Goal: Information Seeking & Learning: Check status

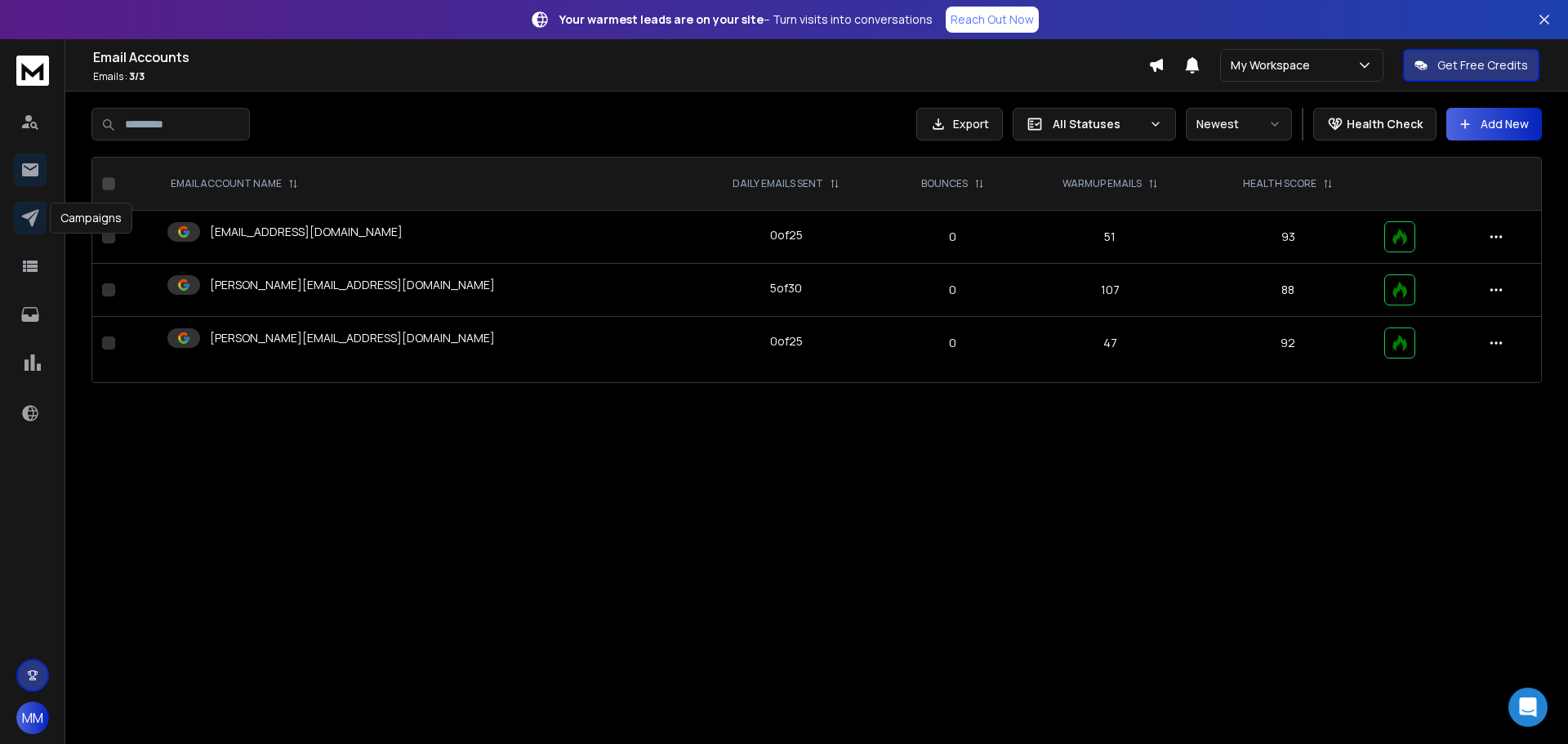
click at [31, 209] on icon at bounding box center [30, 218] width 20 height 20
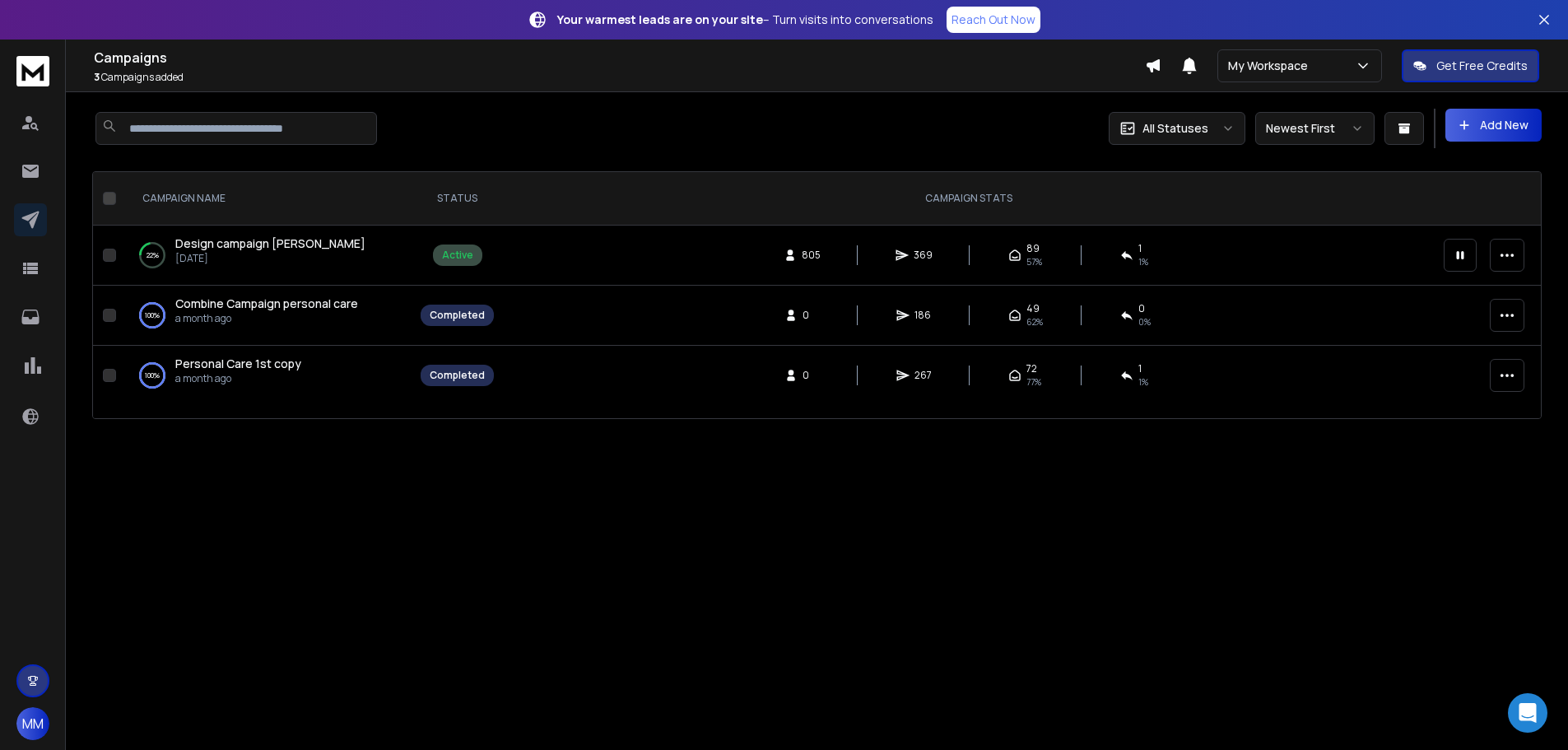
drag, startPoint x: 486, startPoint y: 231, endPoint x: 506, endPoint y: 239, distance: 21.5
click at [489, 233] on td "Active" at bounding box center [457, 255] width 93 height 60
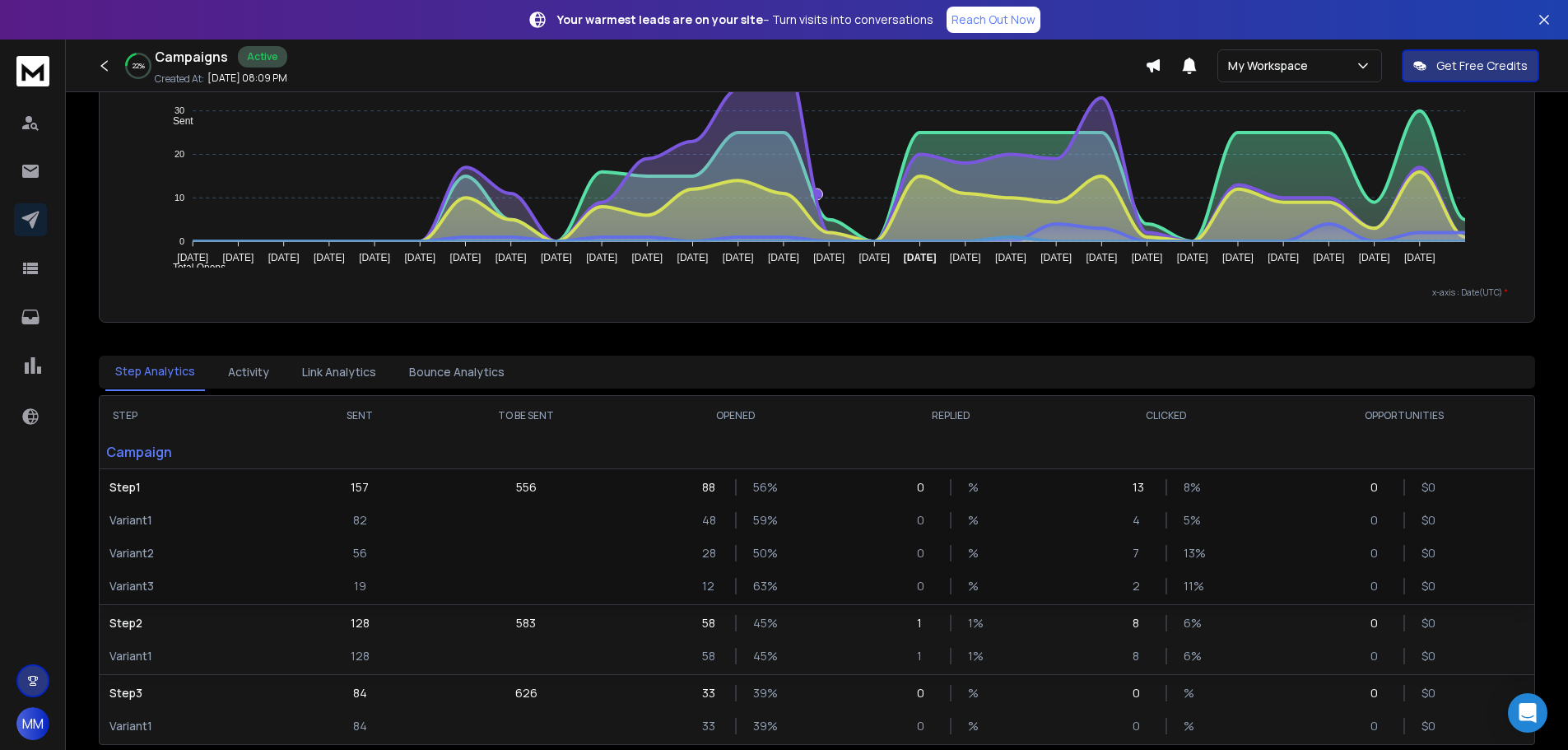
scroll to position [525, 0]
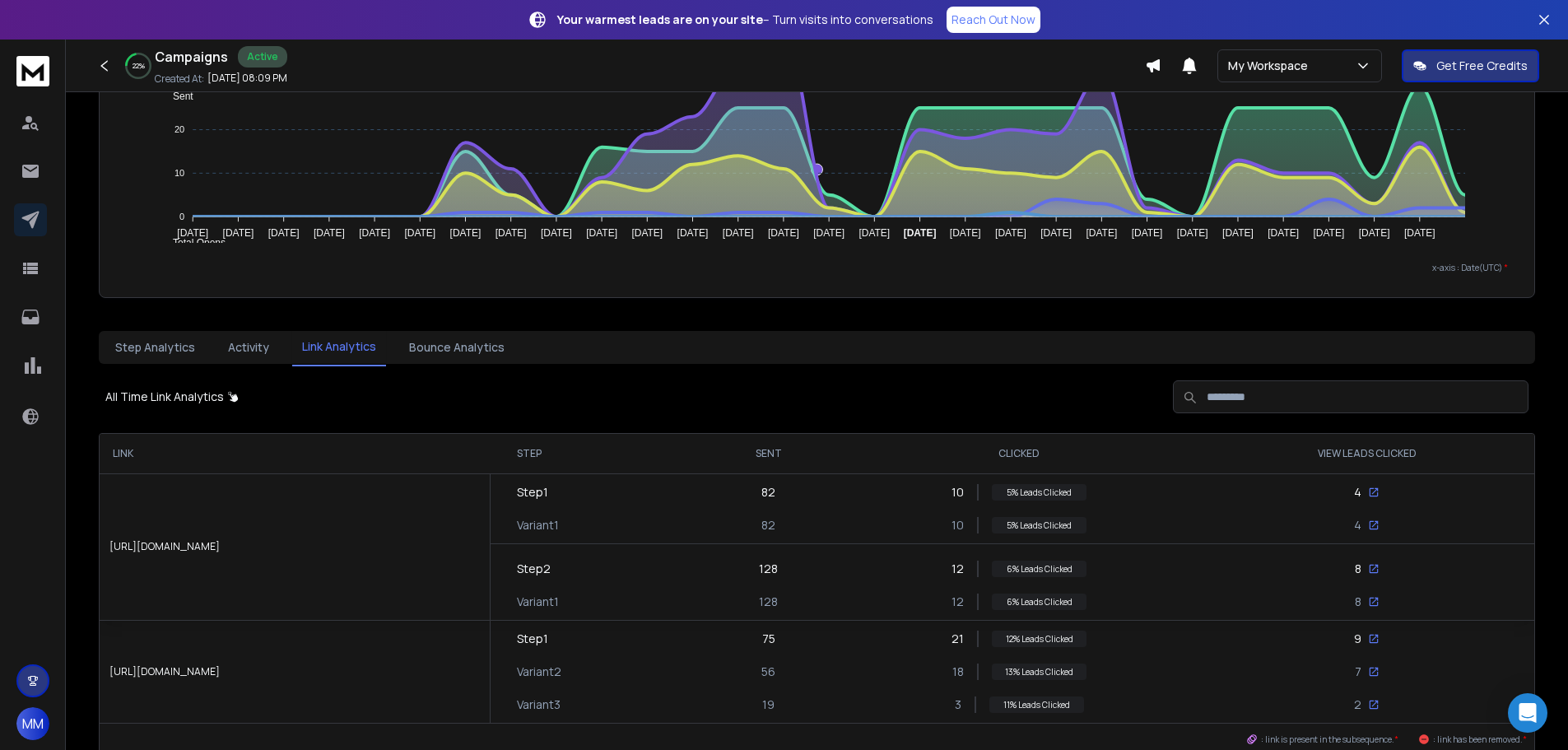
click at [356, 349] on button "Link Analytics" at bounding box center [339, 348] width 94 height 38
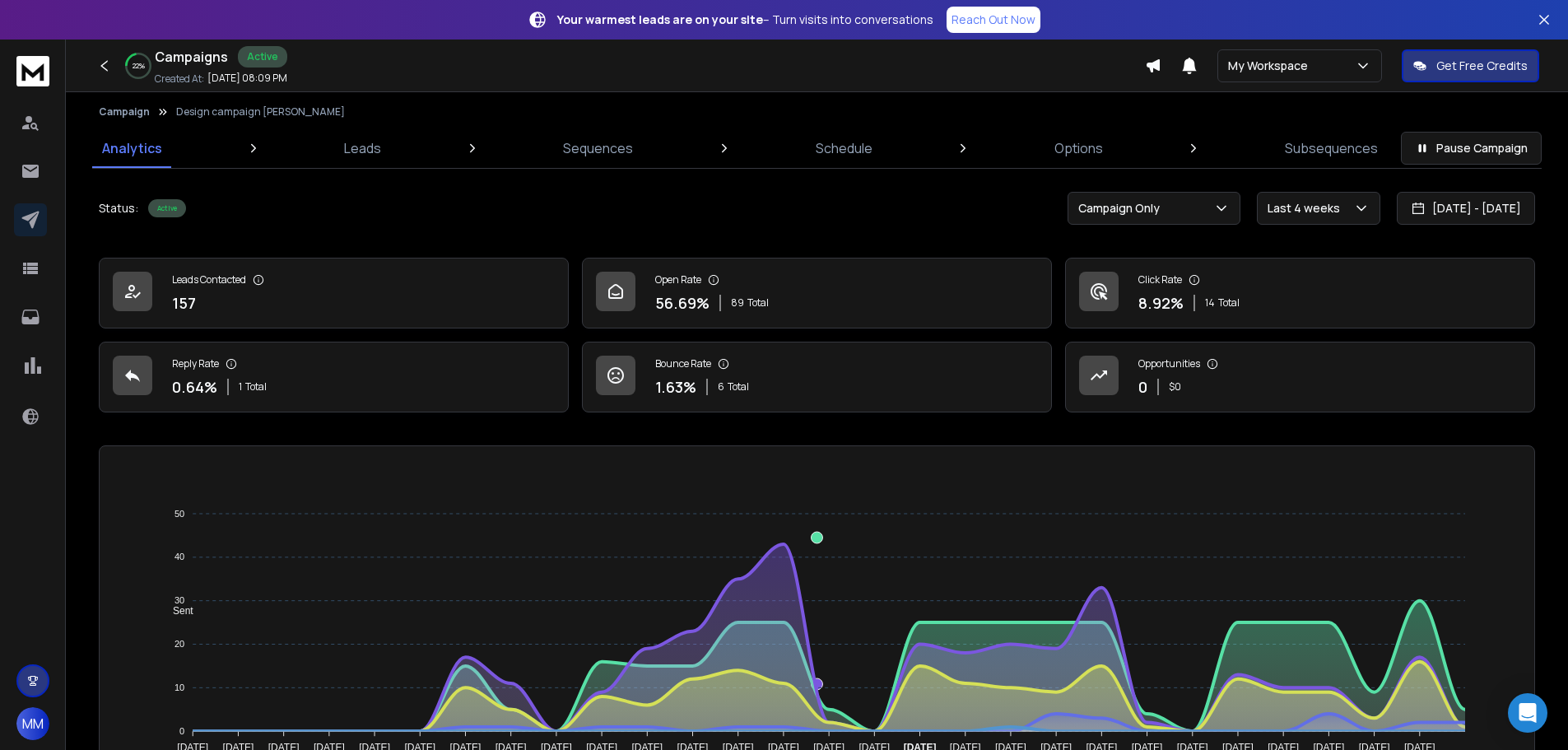
scroll to position [0, 0]
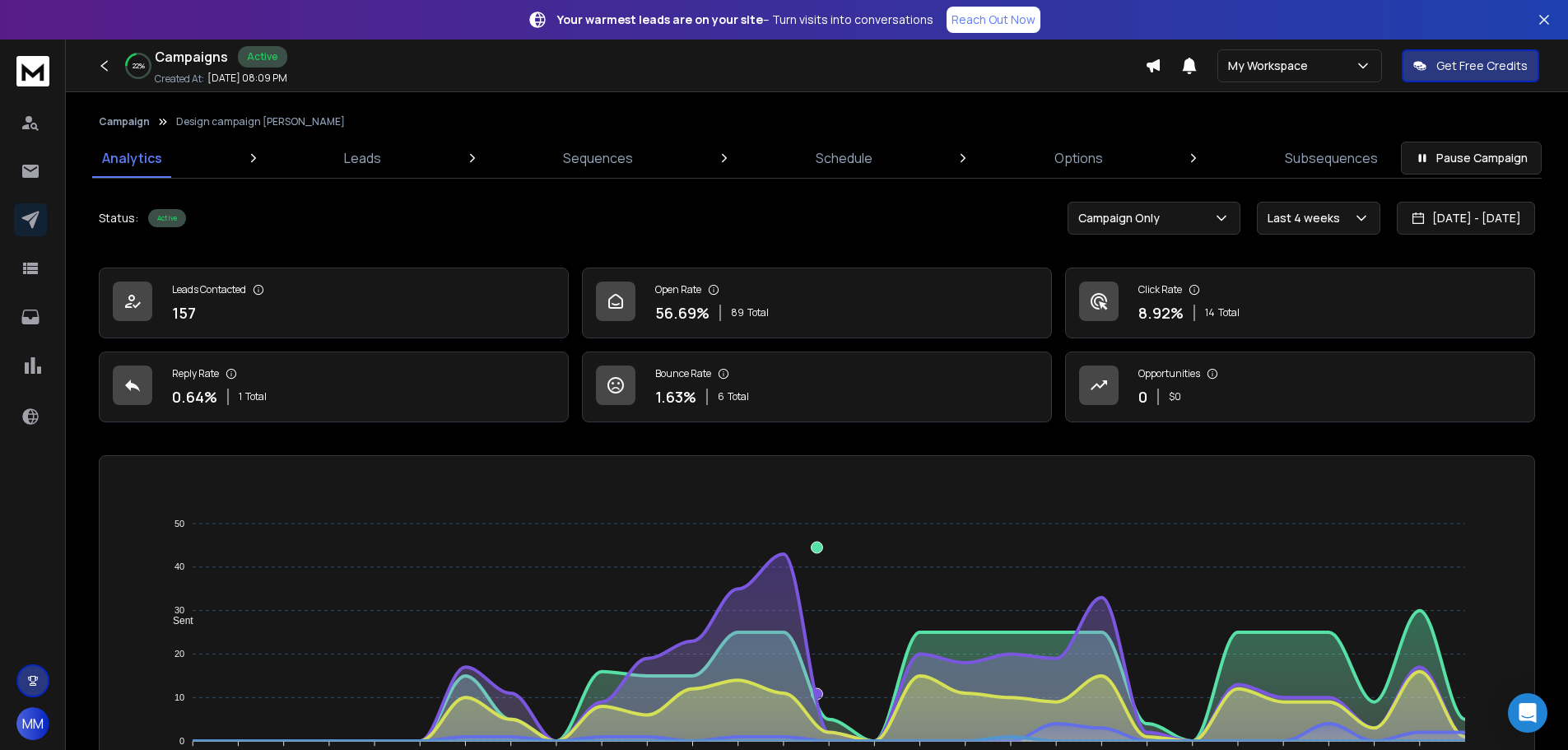
click at [117, 147] on link "Analytics" at bounding box center [132, 158] width 80 height 40
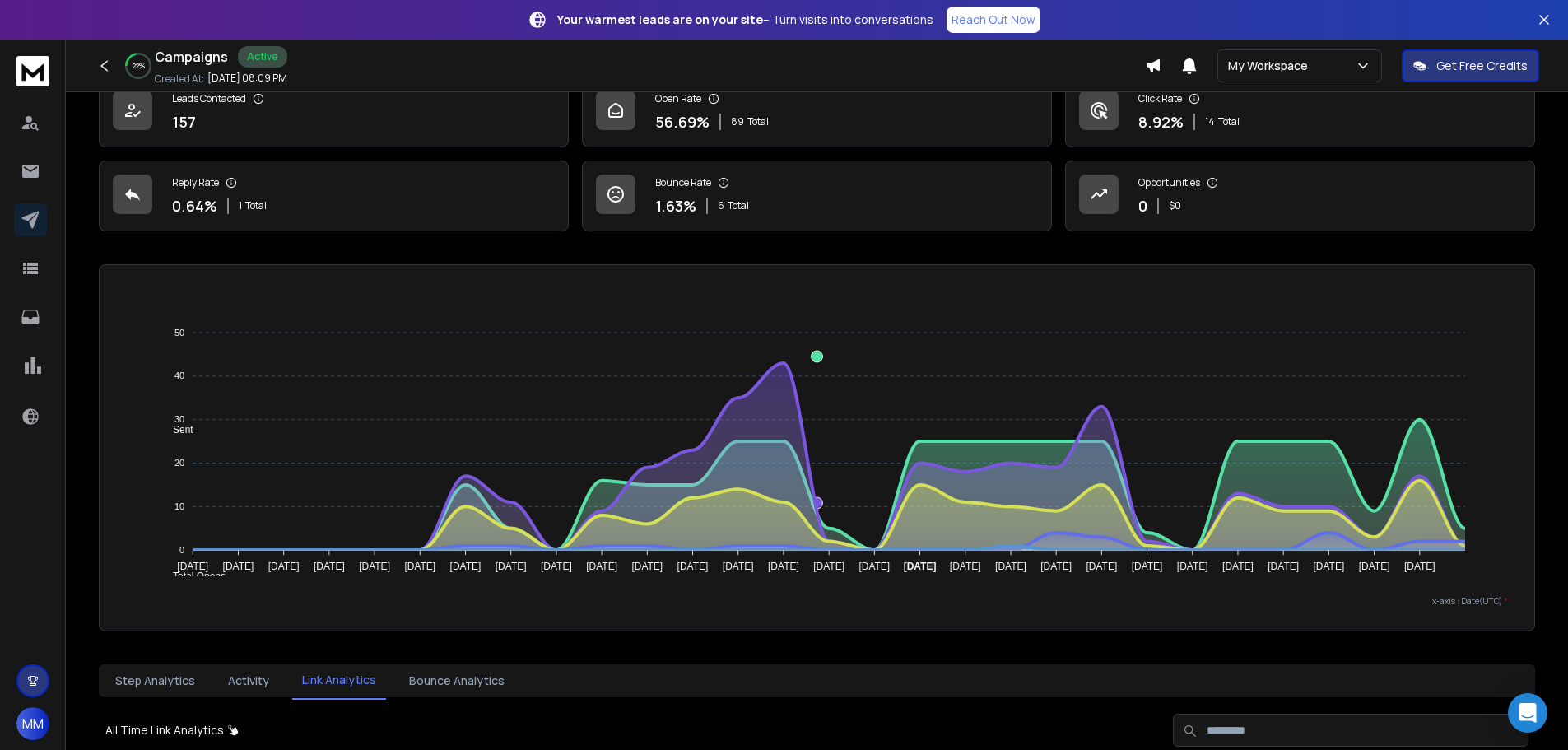
scroll to position [412, 0]
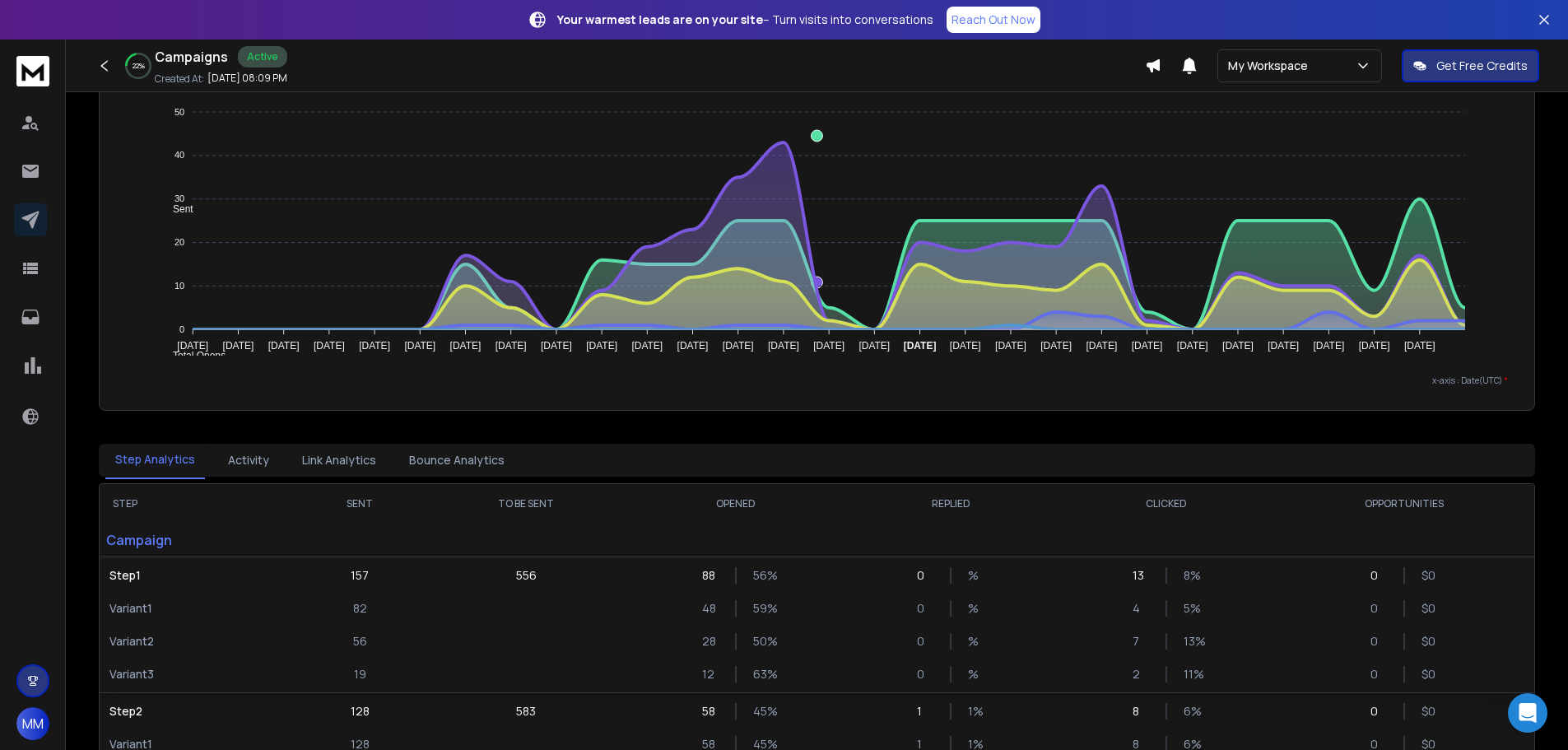
click at [180, 450] on button "Step Analytics" at bounding box center [154, 460] width 99 height 38
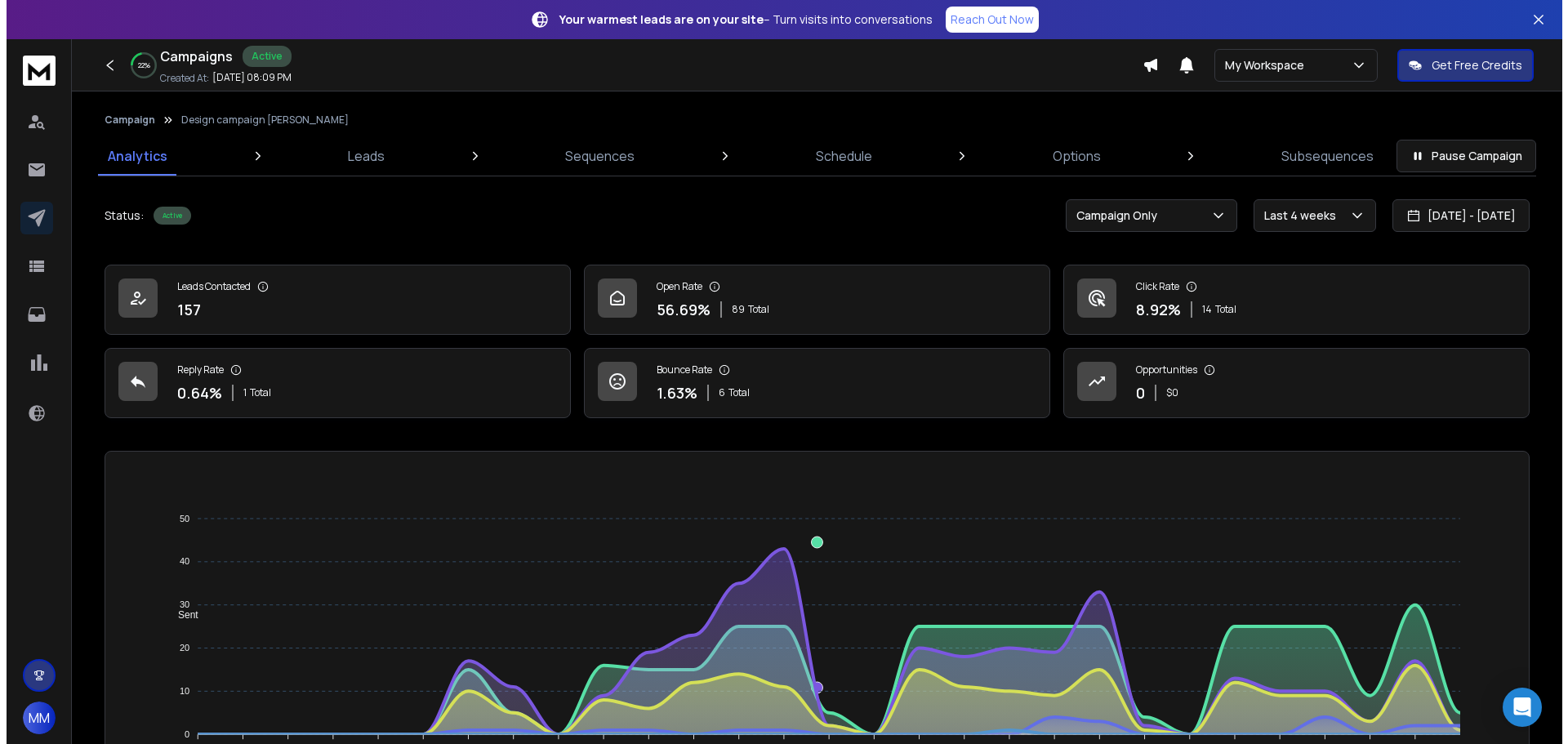
scroll to position [0, 0]
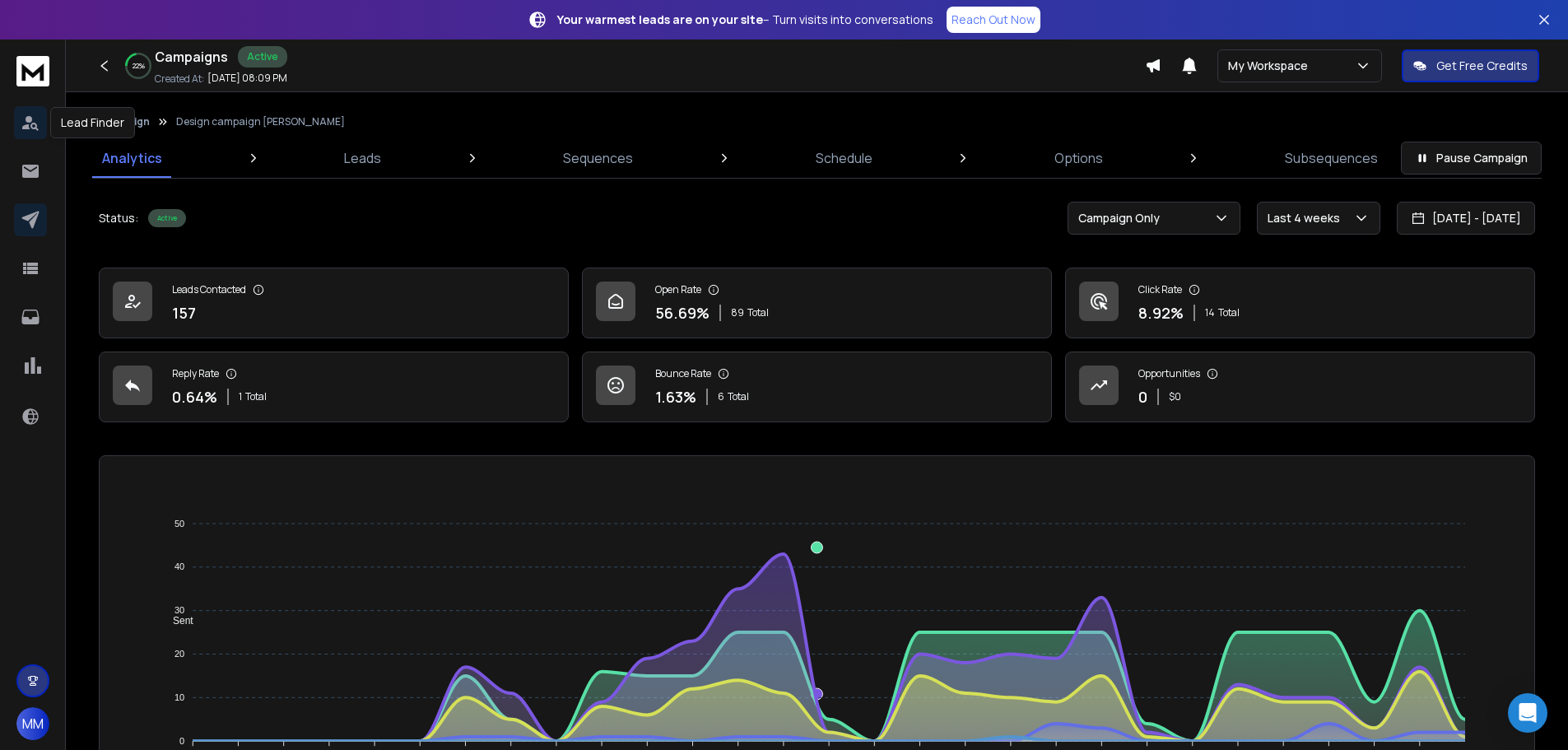
click at [40, 122] on icon at bounding box center [30, 122] width 20 height 20
